Goal: Navigation & Orientation: Find specific page/section

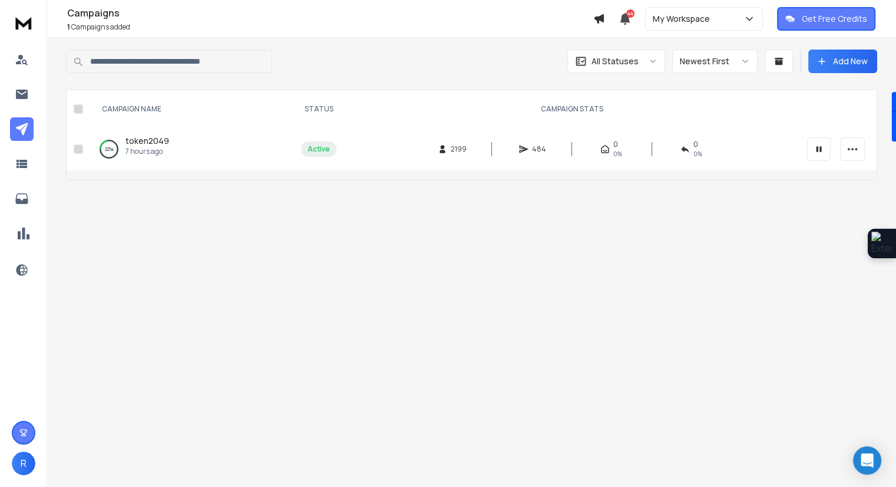
click at [19, 92] on icon at bounding box center [22, 94] width 14 height 14
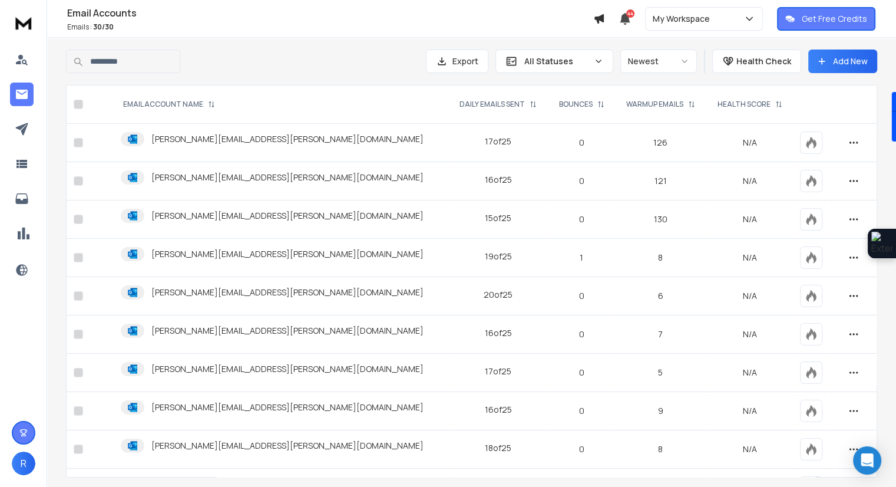
click at [21, 126] on icon at bounding box center [21, 129] width 12 height 12
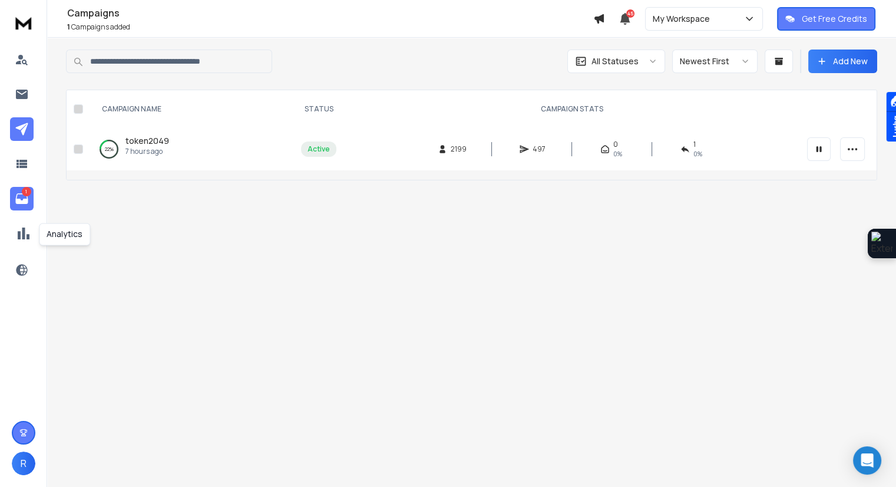
click at [24, 197] on icon at bounding box center [22, 198] width 14 height 14
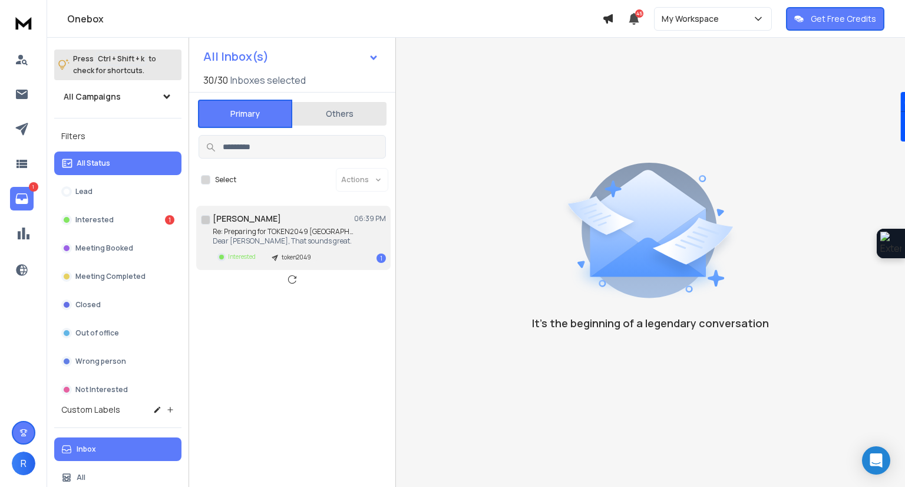
click at [296, 229] on p "Re: Preparing for TOKEN2049 [GEOGRAPHIC_DATA]" at bounding box center [283, 231] width 141 height 9
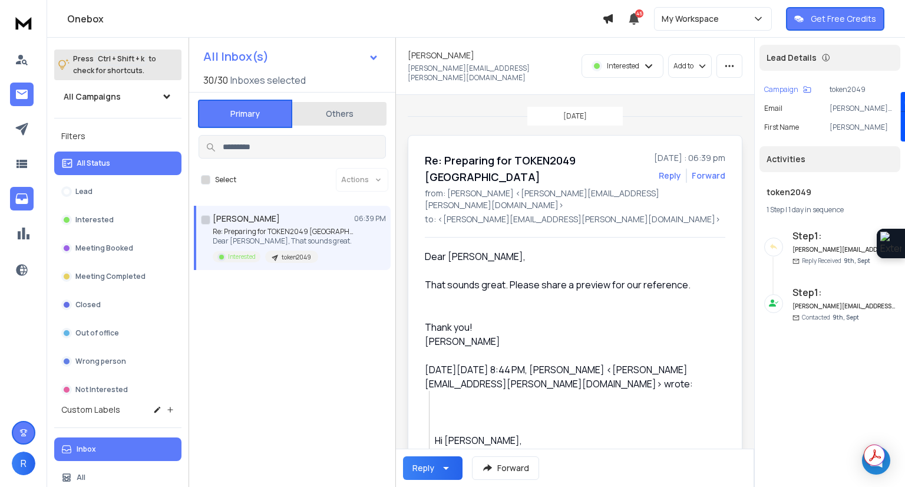
click at [21, 92] on icon at bounding box center [22, 94] width 12 height 9
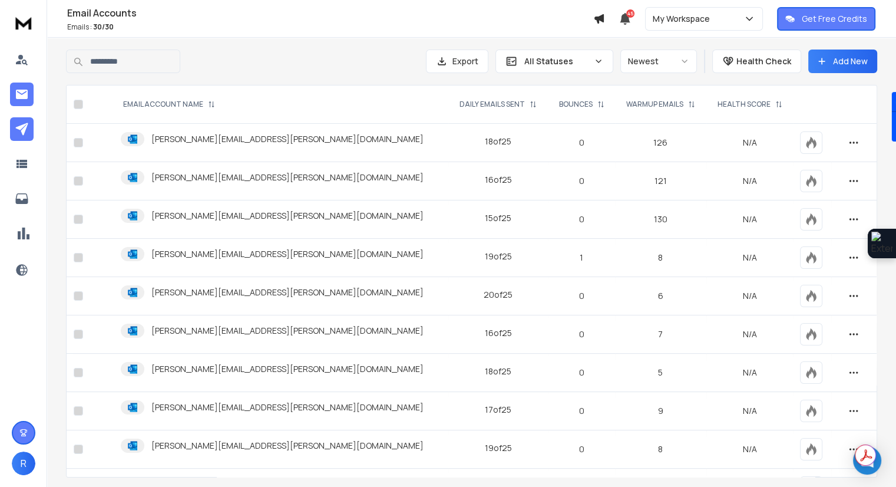
click at [24, 123] on icon at bounding box center [22, 129] width 14 height 14
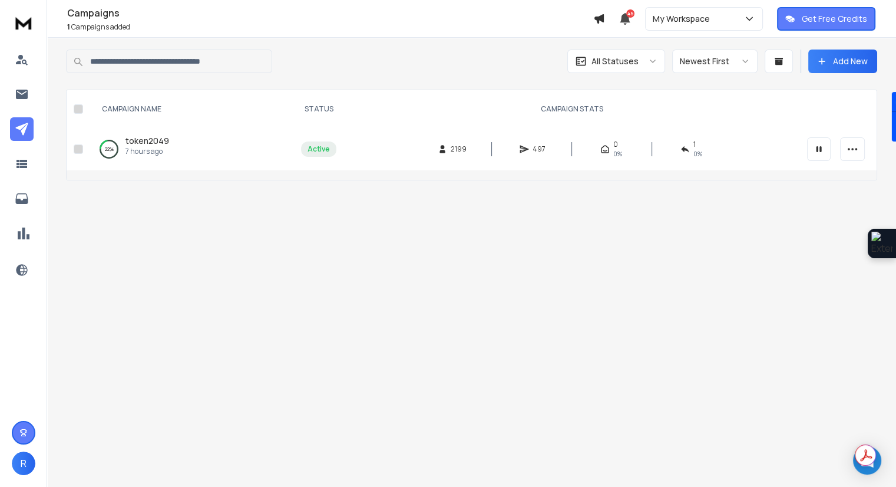
click at [475, 196] on div "Campaigns 1 Campaigns Added All Statuses Newest First Add New CAMPAIGN NAME STA…" at bounding box center [471, 292] width 811 height 487
click at [27, 100] on icon at bounding box center [22, 94] width 14 height 14
